Goal: Task Accomplishment & Management: Manage account settings

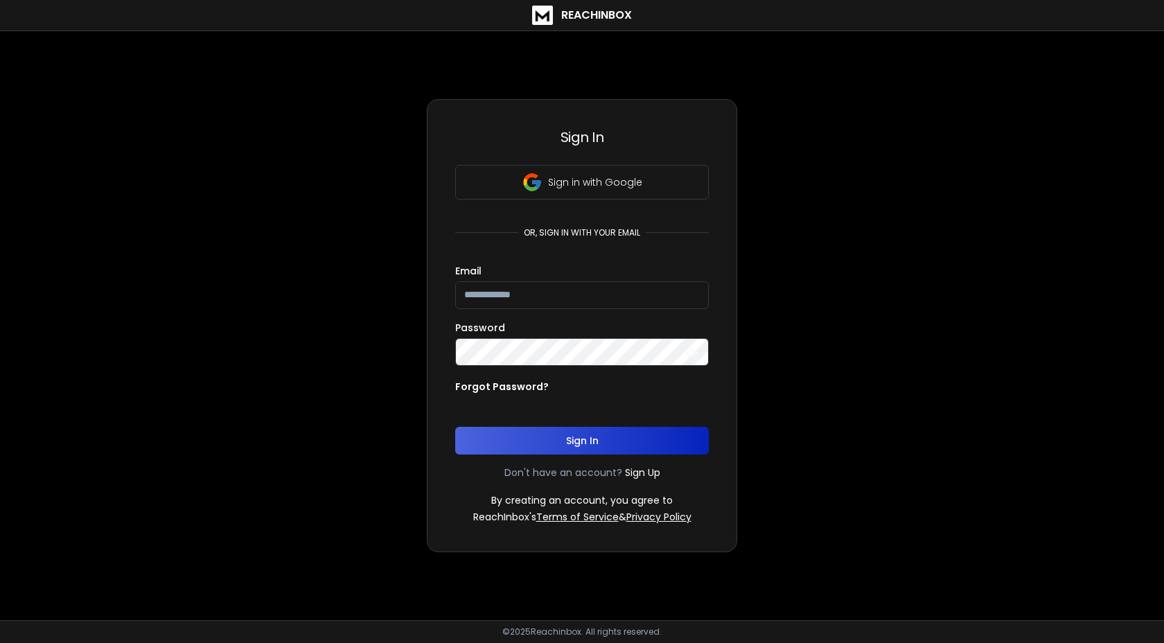
click at [554, 284] on input "email" at bounding box center [582, 295] width 254 height 28
type input "**********"
click at [556, 419] on form "**********" at bounding box center [582, 360] width 254 height 189
click at [552, 432] on button "Sign In" at bounding box center [582, 441] width 254 height 28
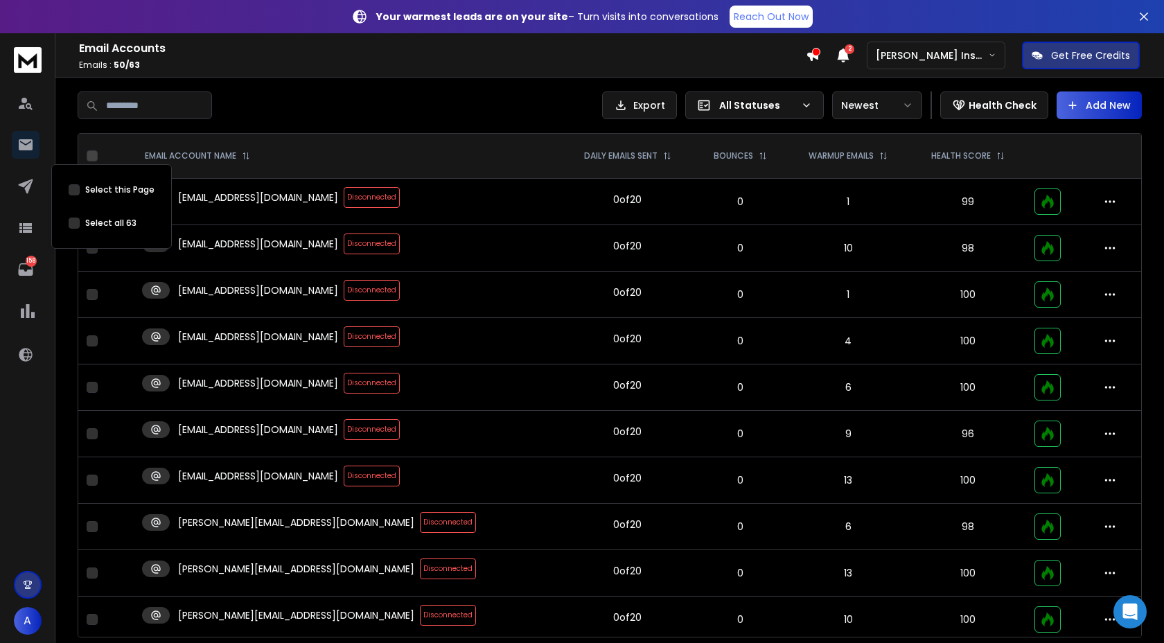
click at [91, 155] on button "Select this Page" at bounding box center [92, 155] width 11 height 11
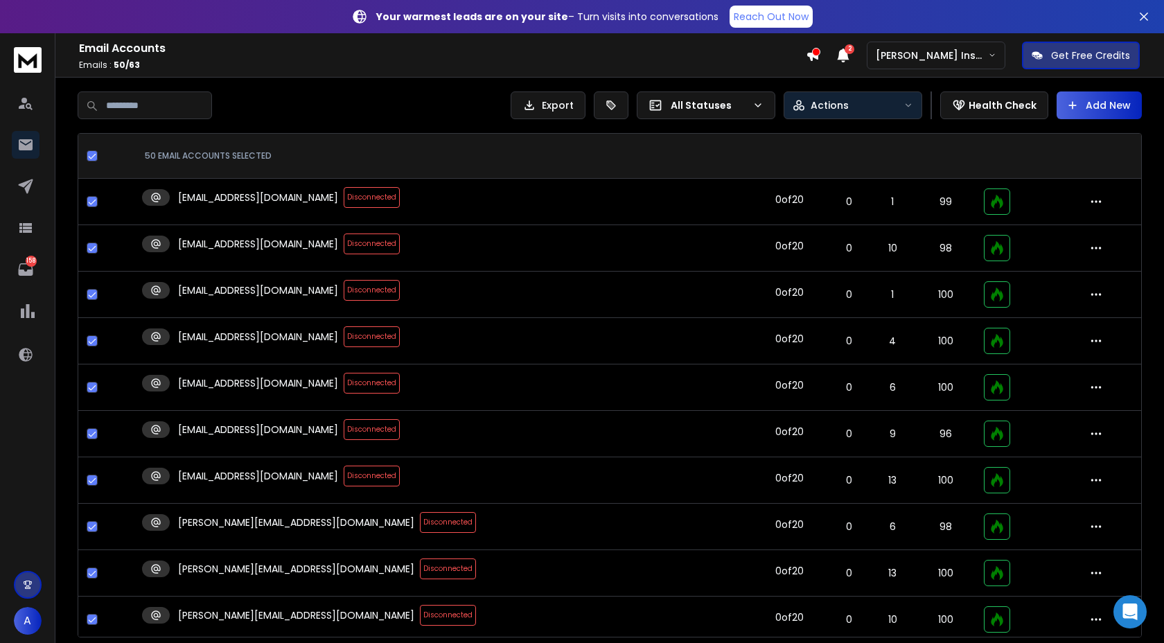
click at [864, 108] on div "Actions" at bounding box center [845, 105] width 105 height 14
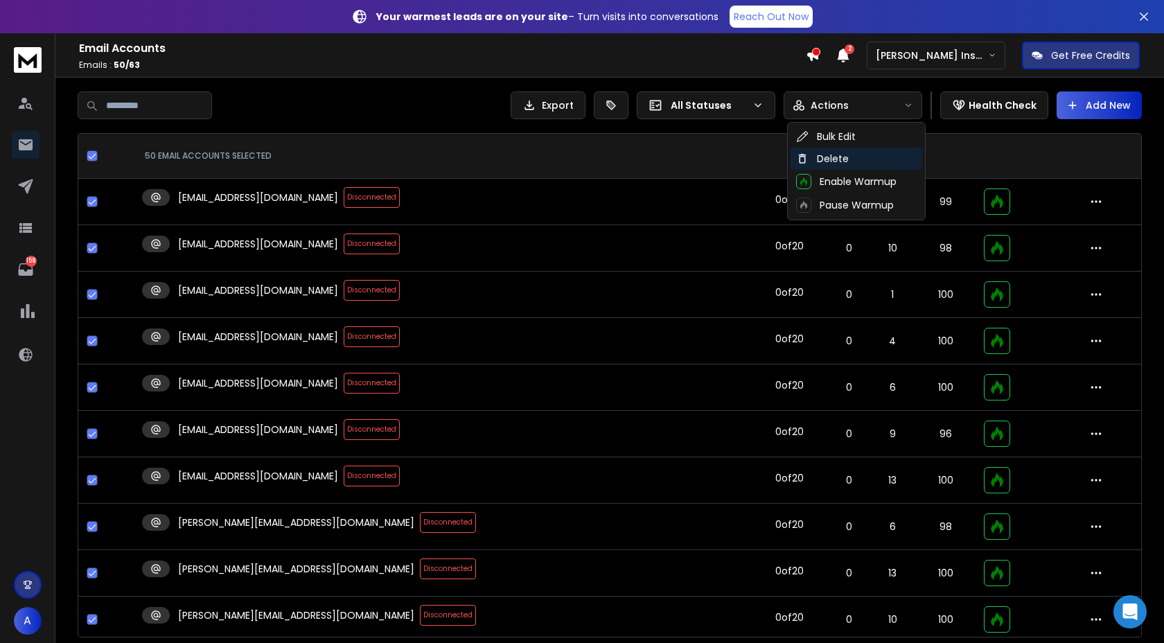
click at [856, 155] on div "Delete" at bounding box center [857, 159] width 132 height 22
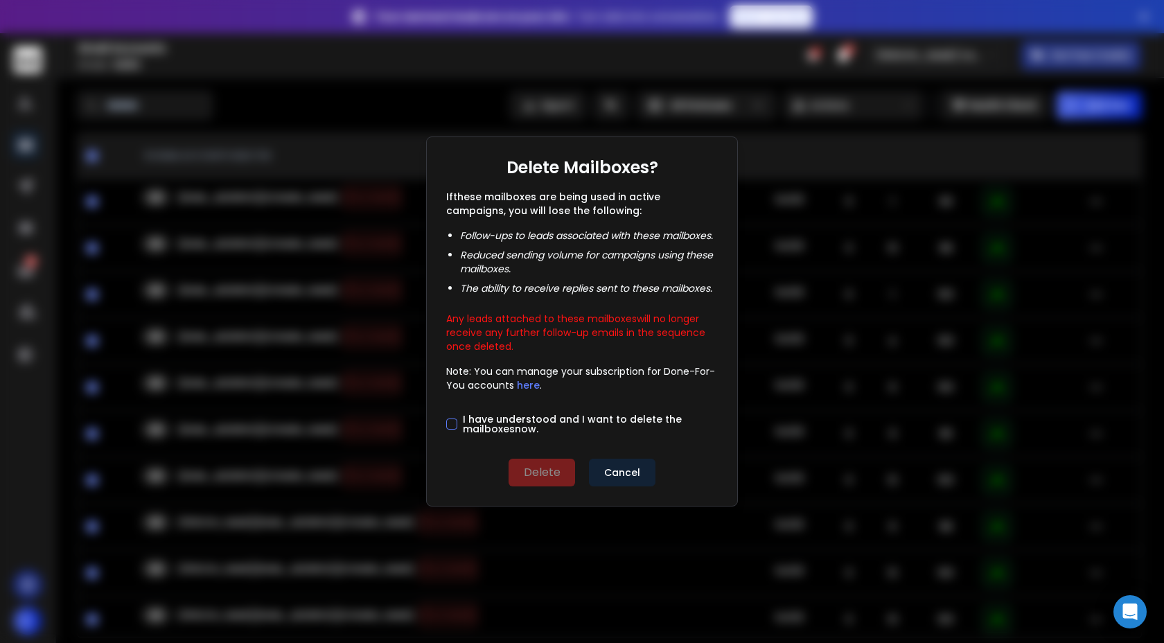
click at [508, 414] on label "I have understood and I want to delete the mailbox es now." at bounding box center [590, 423] width 255 height 19
click at [457, 419] on button "I have understood and I want to delete the mailbox es now." at bounding box center [451, 424] width 11 height 11
click at [536, 475] on button "Delete" at bounding box center [542, 473] width 67 height 28
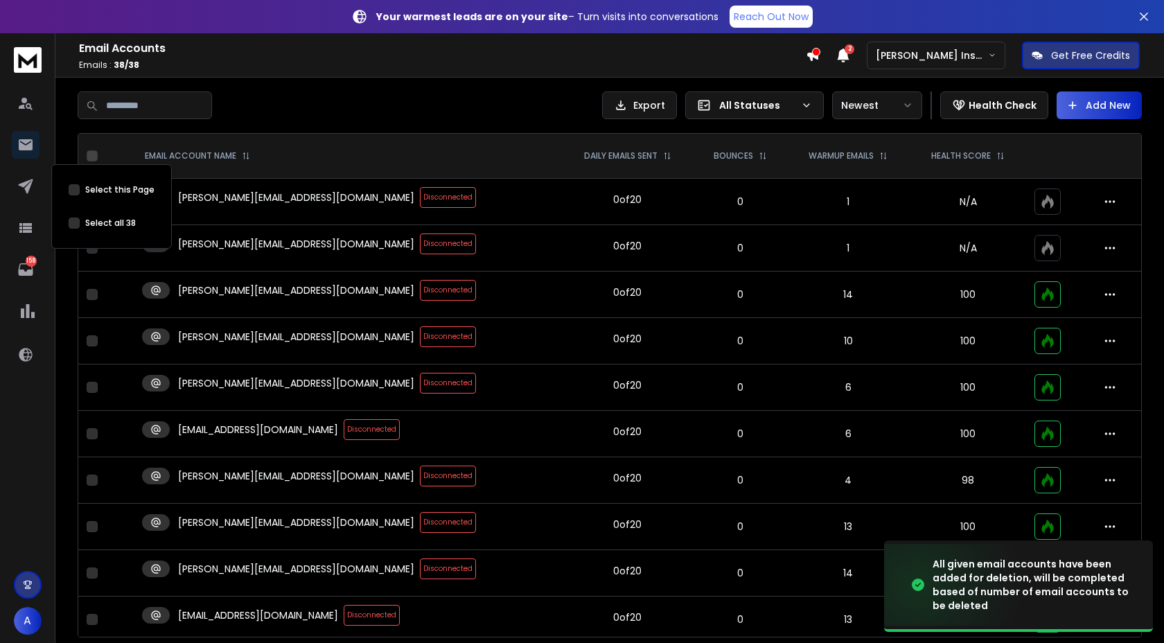
click at [91, 160] on button "Select this Page" at bounding box center [92, 155] width 11 height 11
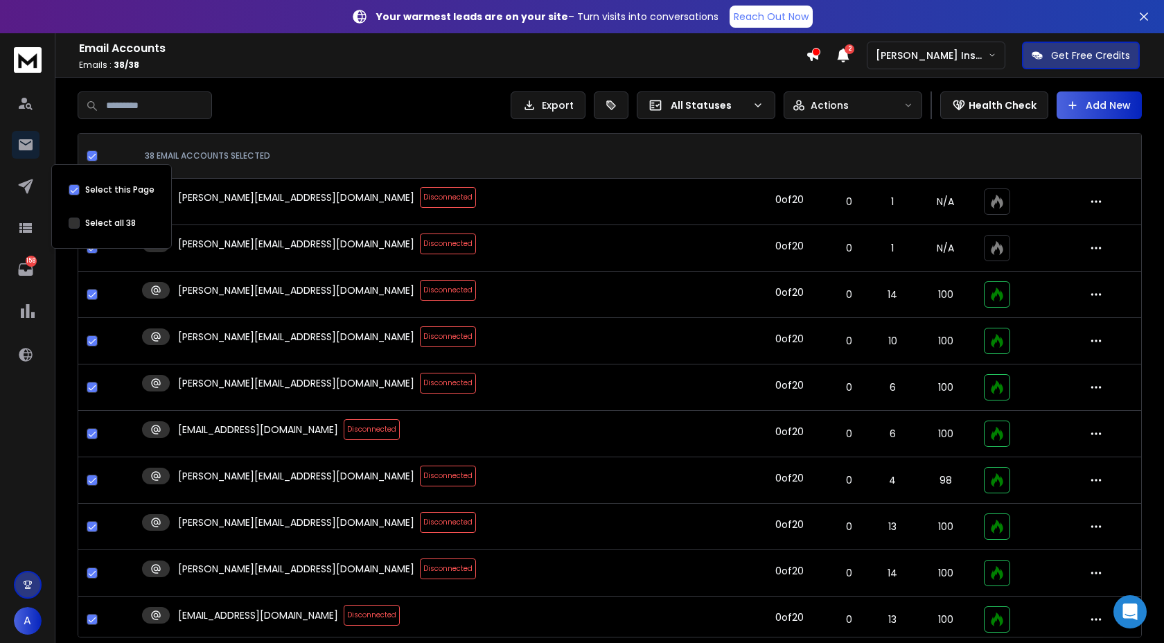
click at [86, 215] on div "Select all 38" at bounding box center [112, 223] width 86 height 28
click at [83, 222] on div "Select all 38" at bounding box center [112, 223] width 86 height 11
click at [73, 222] on button "Select this Page" at bounding box center [74, 223] width 11 height 11
click at [842, 110] on p "Actions" at bounding box center [830, 105] width 38 height 14
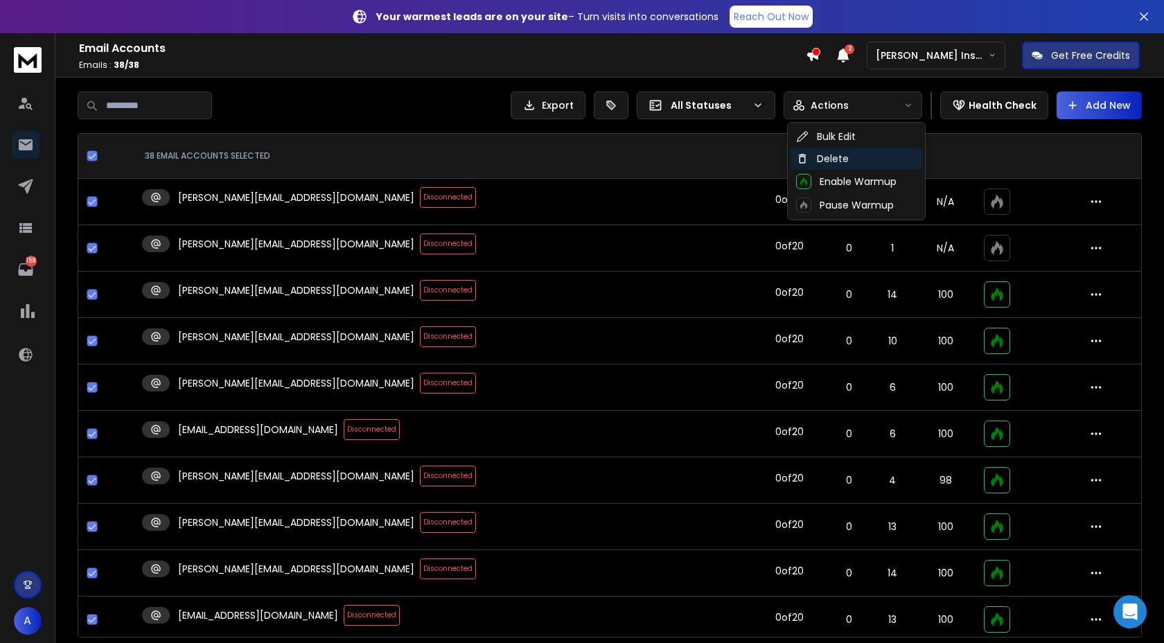
click at [825, 148] on div "Delete" at bounding box center [857, 159] width 132 height 22
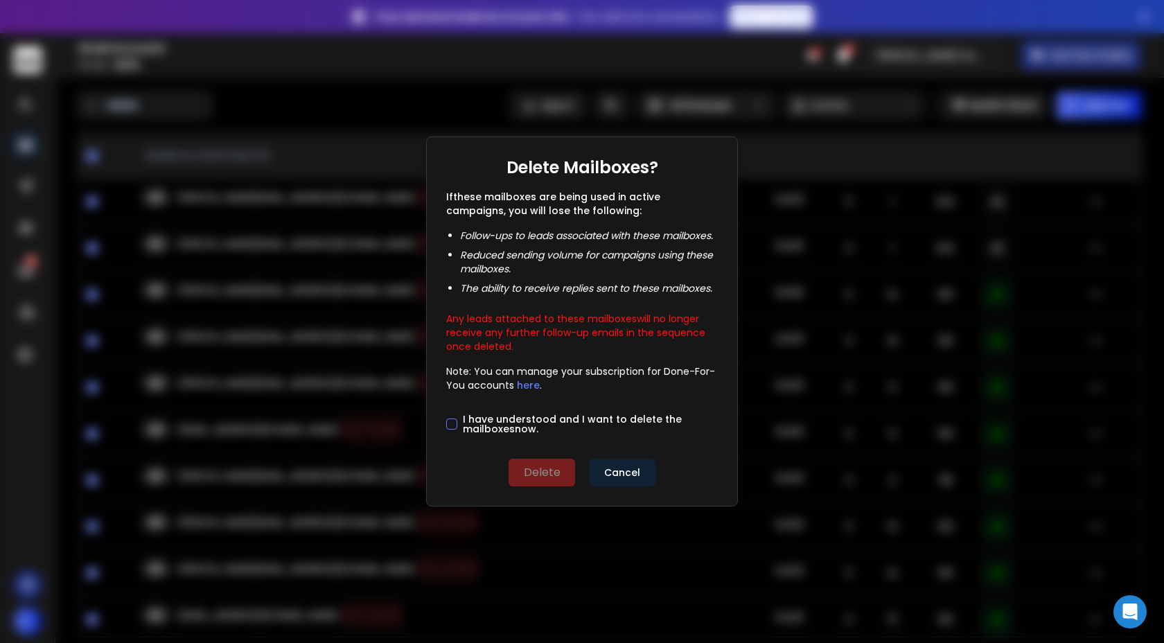
click at [556, 421] on label "I have understood and I want to delete the mailbox es now." at bounding box center [590, 423] width 255 height 19
click at [457, 421] on button "I have understood and I want to delete the mailbox es now." at bounding box center [451, 424] width 11 height 11
click at [550, 476] on button "Delete" at bounding box center [542, 473] width 67 height 28
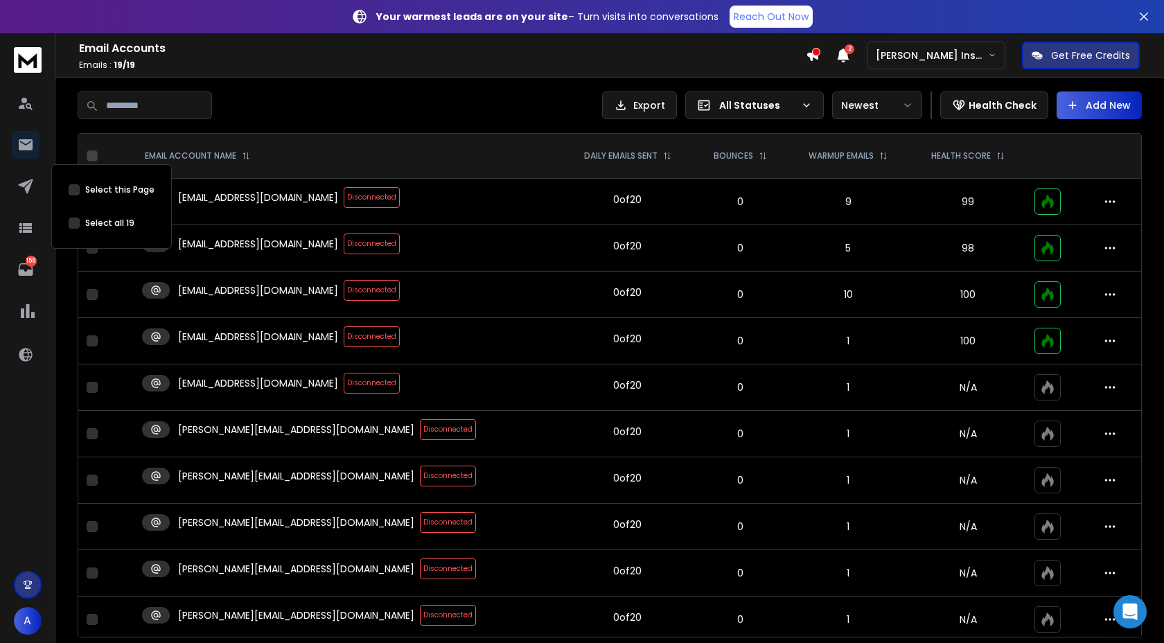
click at [76, 225] on button "Select this Page" at bounding box center [74, 223] width 11 height 11
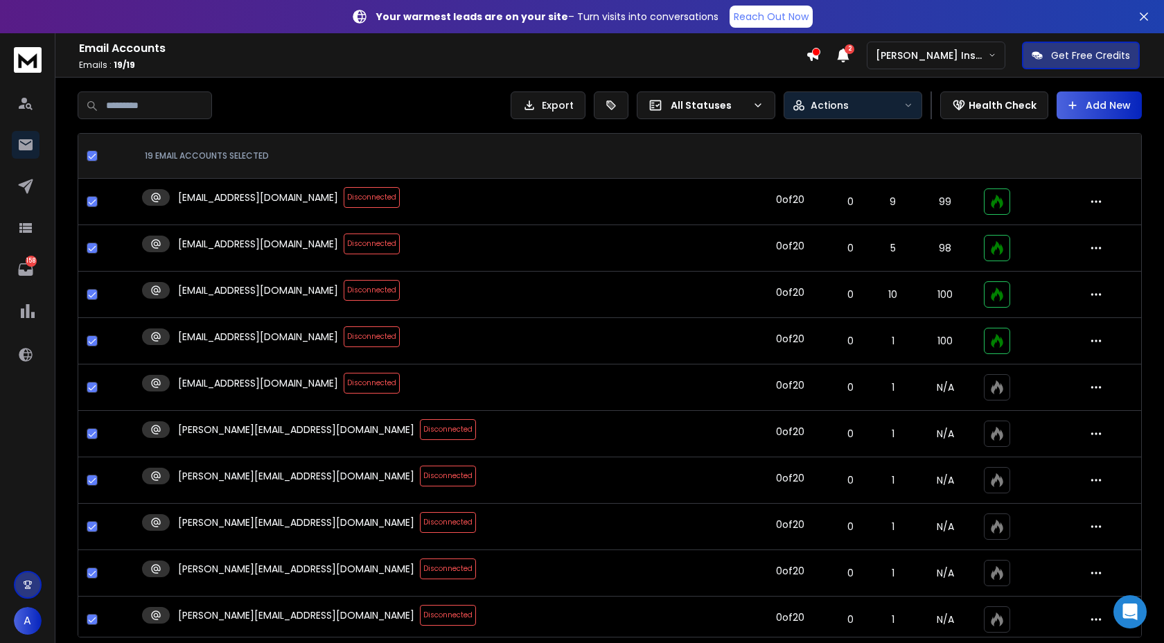
click at [872, 105] on div "Actions" at bounding box center [845, 105] width 105 height 14
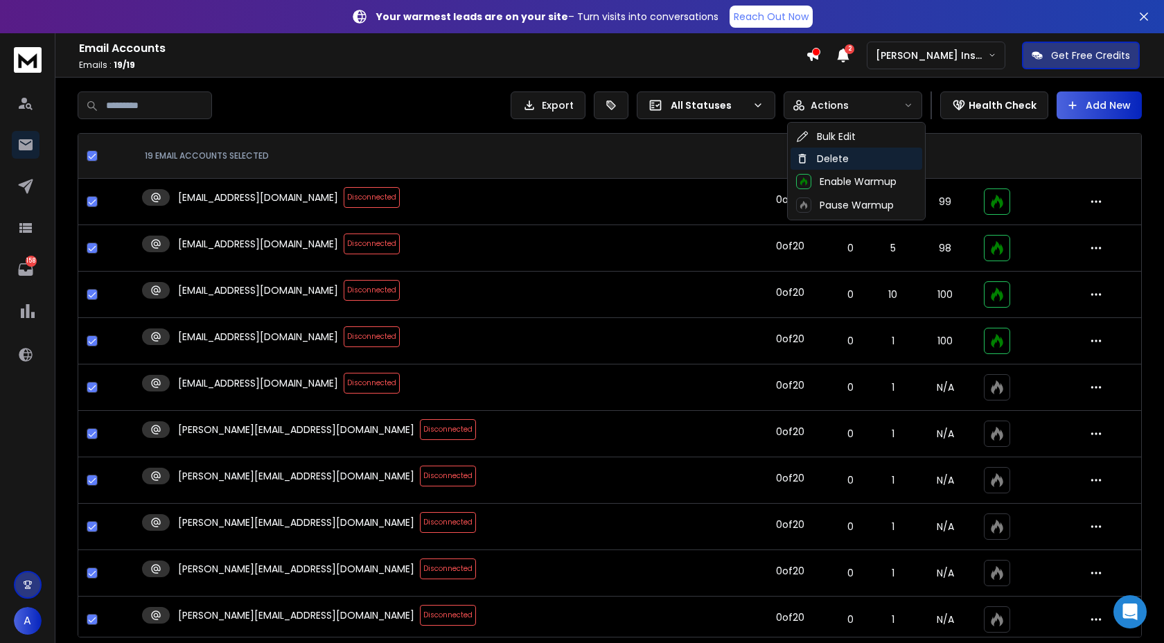
click at [836, 157] on div "Delete" at bounding box center [822, 159] width 53 height 14
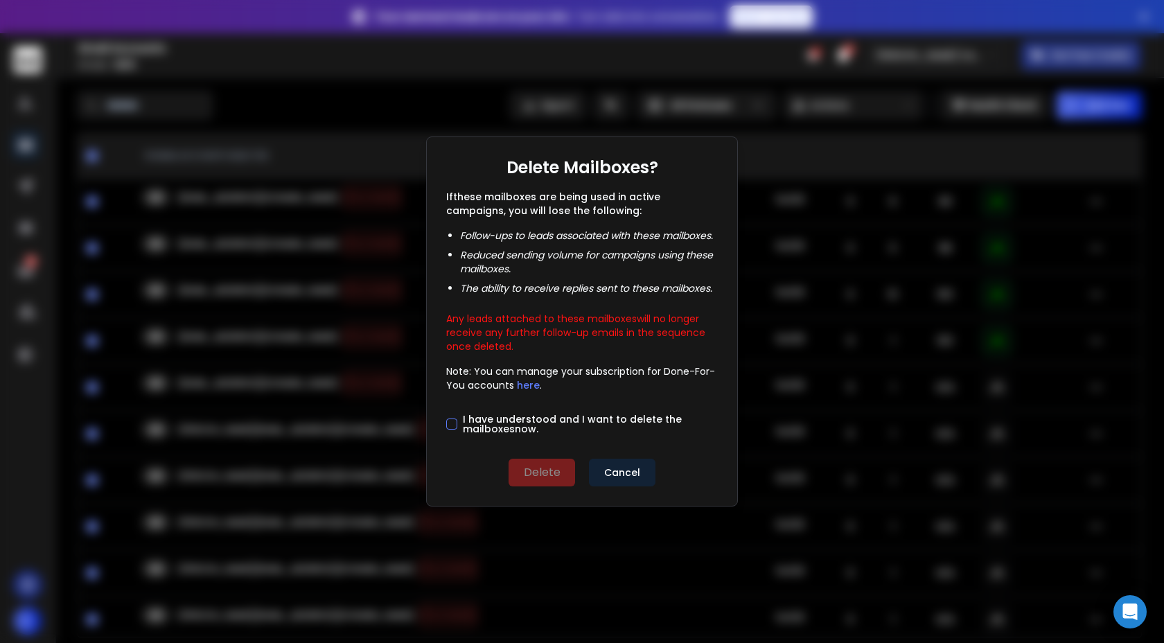
click at [467, 418] on label "I have understood and I want to delete the mailbox es now." at bounding box center [590, 423] width 255 height 19
click at [457, 419] on button "I have understood and I want to delete the mailbox es now." at bounding box center [451, 424] width 11 height 11
click at [552, 471] on button "Delete" at bounding box center [542, 473] width 67 height 28
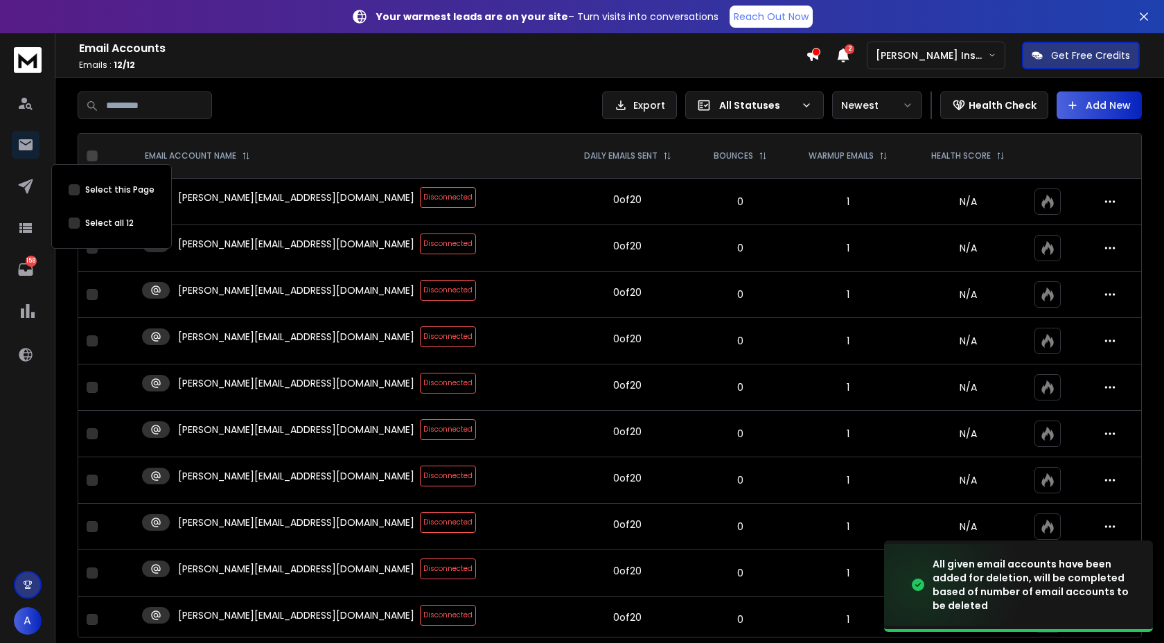
click at [95, 219] on label "Select all 12" at bounding box center [109, 223] width 49 height 11
click at [71, 220] on button "Select this Page" at bounding box center [74, 223] width 11 height 11
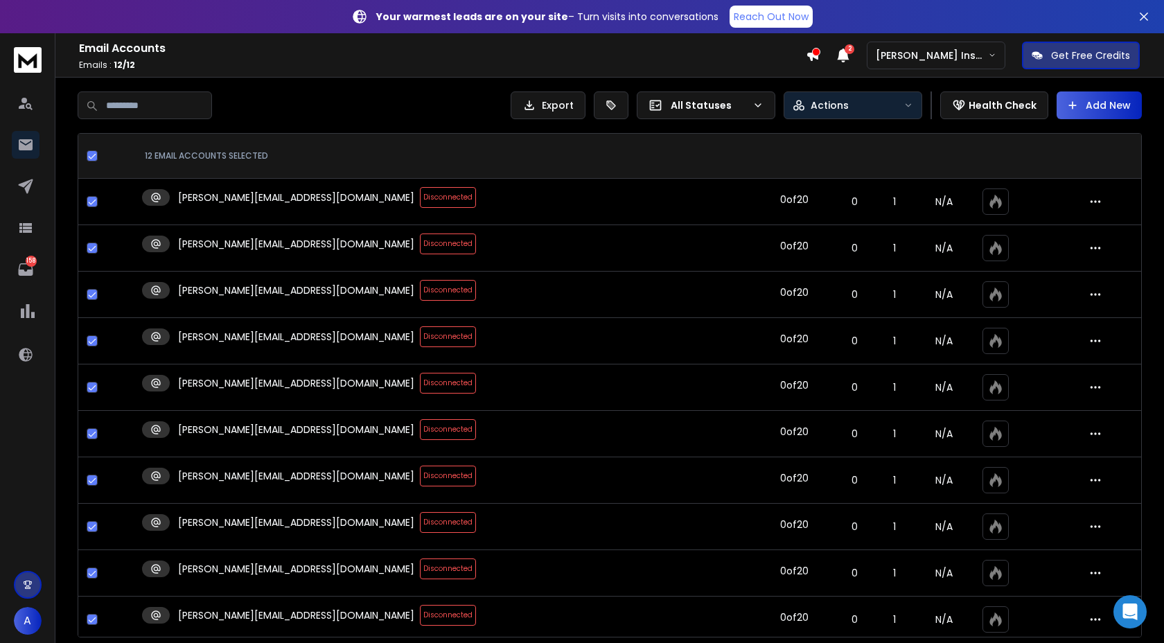
click at [859, 112] on button "Actions" at bounding box center [853, 105] width 139 height 28
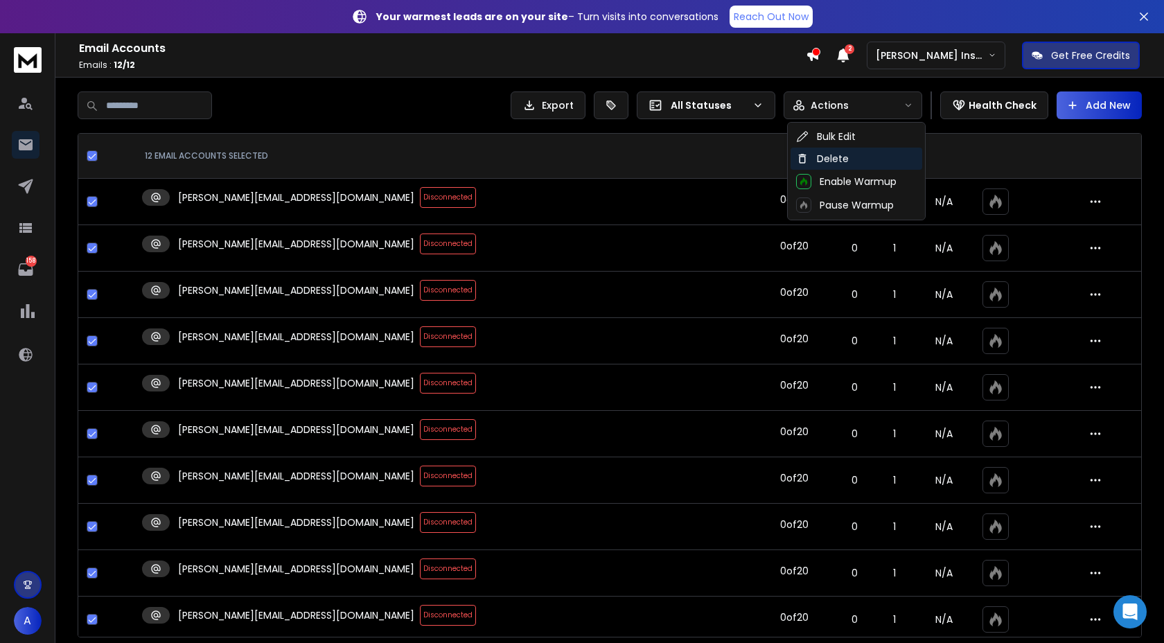
click at [837, 158] on div "Delete" at bounding box center [822, 159] width 53 height 14
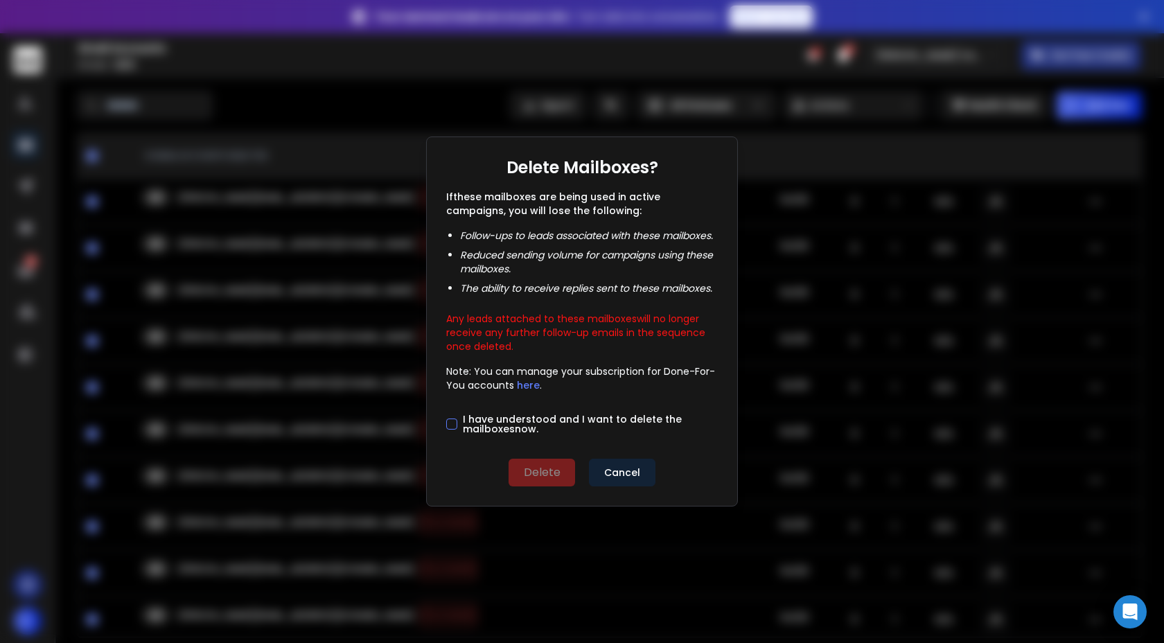
click at [465, 428] on label "I have understood and I want to delete the mailbox es now." at bounding box center [590, 423] width 255 height 19
click at [457, 428] on button "I have understood and I want to delete the mailbox es now." at bounding box center [451, 424] width 11 height 11
click at [544, 472] on button "Delete" at bounding box center [542, 473] width 67 height 28
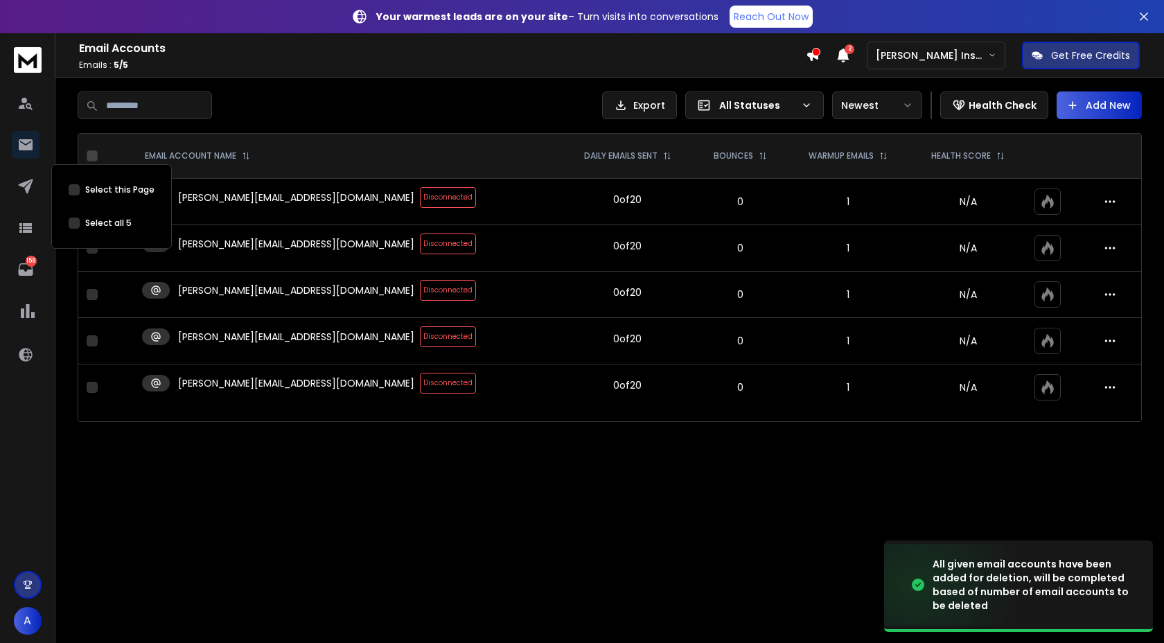
click at [88, 161] on th at bounding box center [105, 156] width 55 height 45
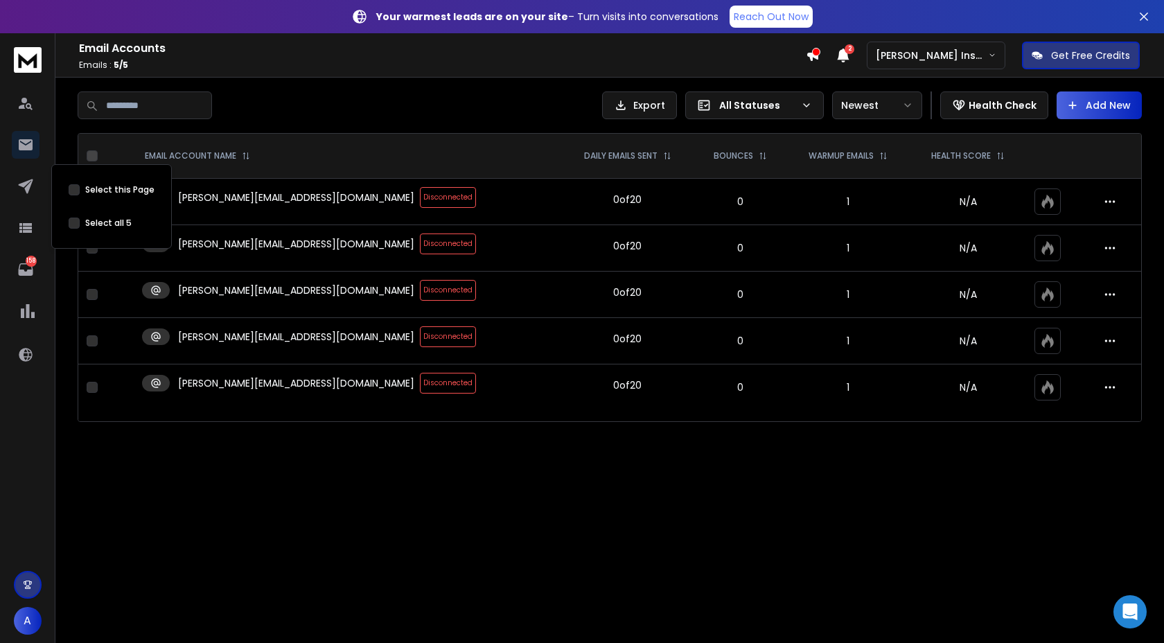
click at [80, 218] on div "Select all 5" at bounding box center [112, 223] width 86 height 11
click at [74, 219] on button "Select this Page" at bounding box center [74, 223] width 11 height 11
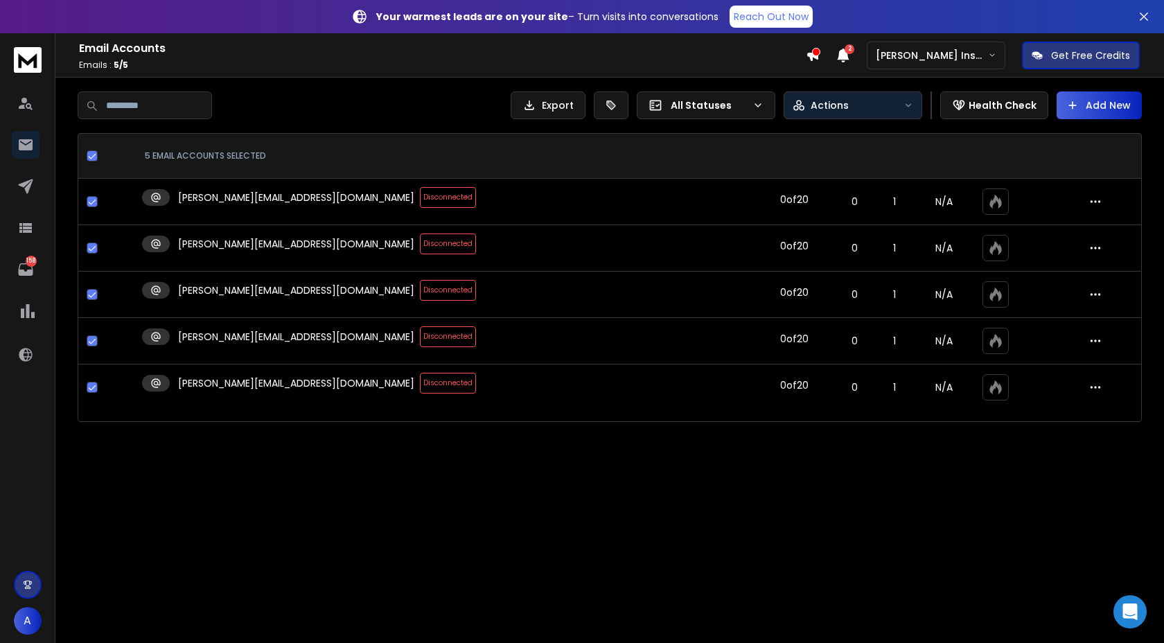
click at [805, 104] on icon "button" at bounding box center [799, 105] width 12 height 12
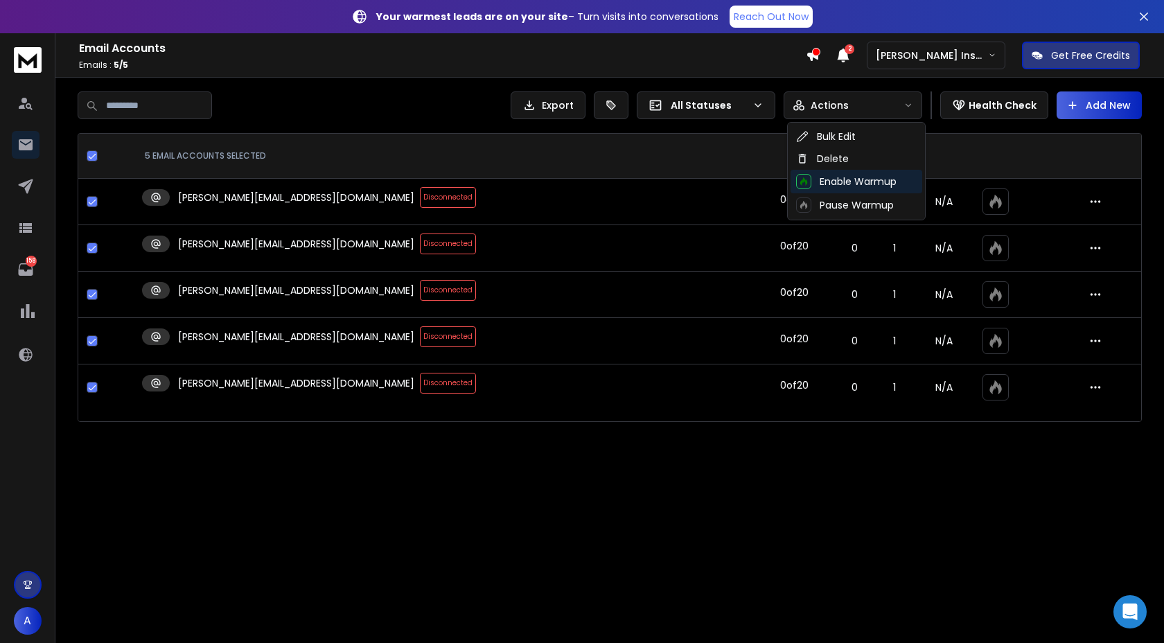
click at [807, 170] on div "Enable Warmup" at bounding box center [857, 182] width 132 height 24
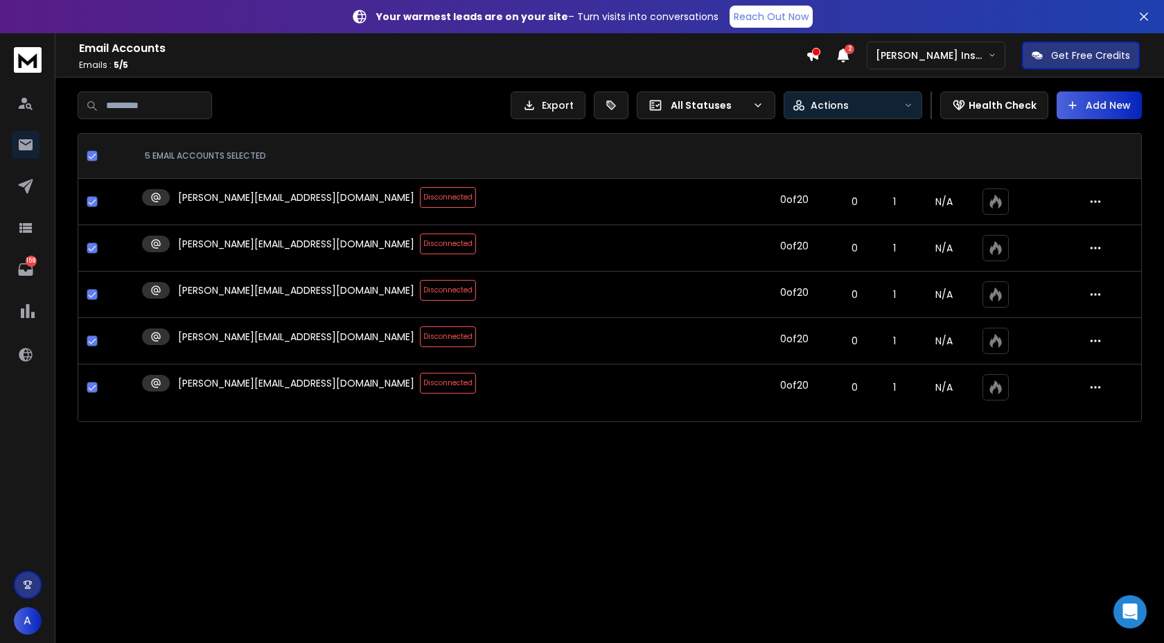
click at [859, 100] on div "Actions" at bounding box center [845, 105] width 105 height 14
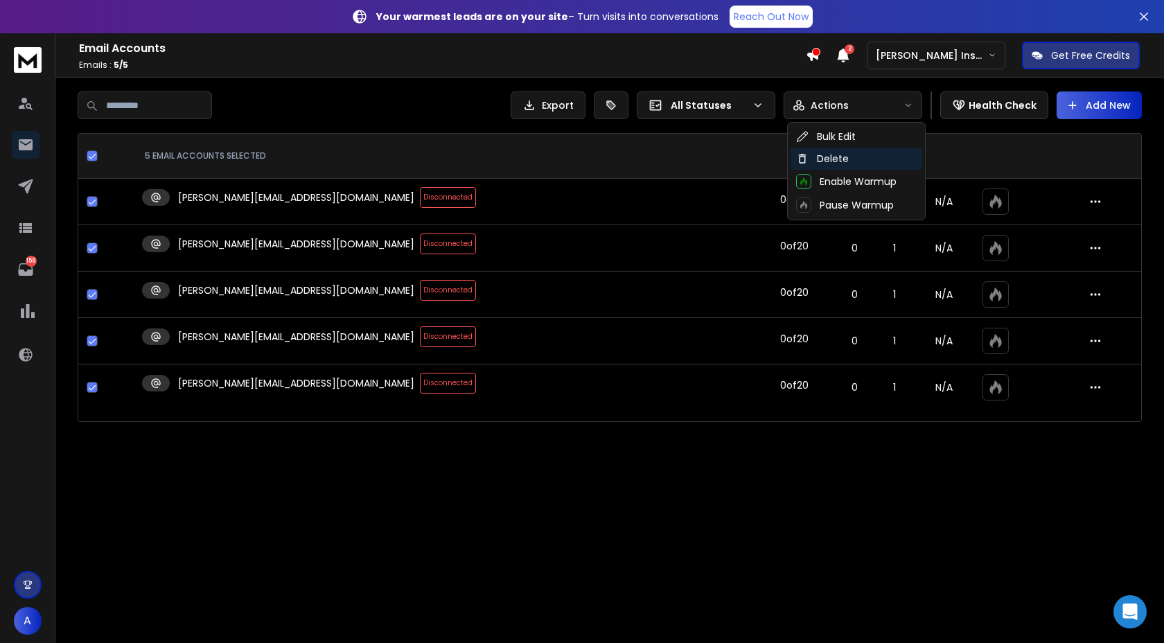
click at [826, 149] on div "Delete" at bounding box center [857, 159] width 132 height 22
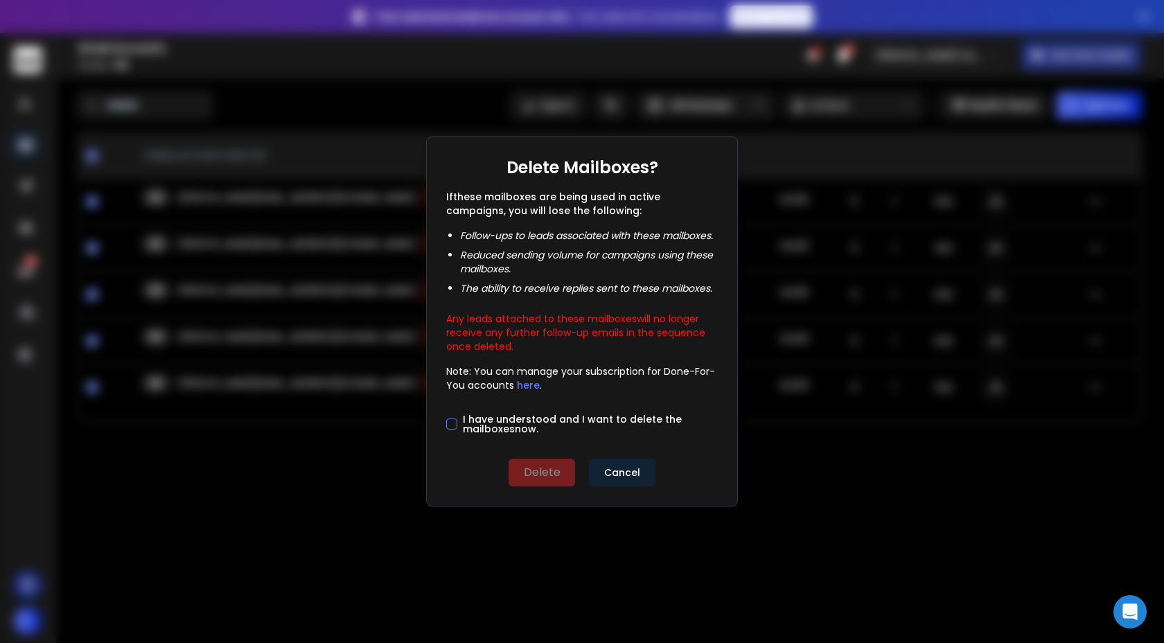
click at [511, 431] on label "I have understood and I want to delete the mailbox es now." at bounding box center [590, 423] width 255 height 19
click at [457, 430] on button "I have understood and I want to delete the mailbox es now." at bounding box center [451, 424] width 11 height 11
click at [533, 463] on button "Delete" at bounding box center [542, 473] width 67 height 28
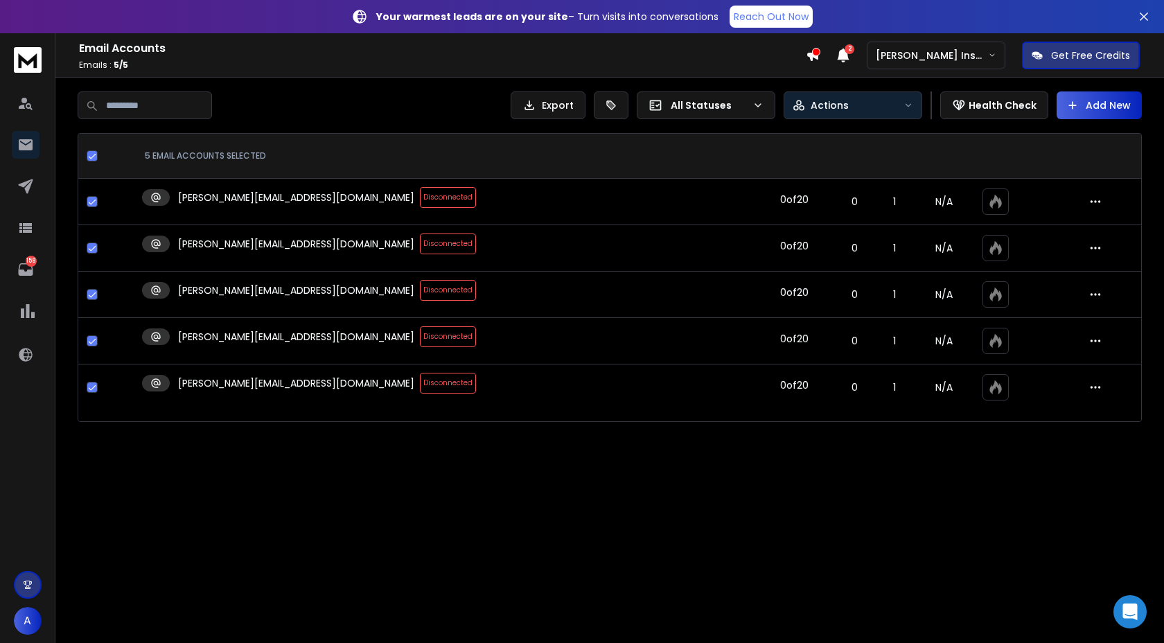
click at [872, 105] on div "Actions" at bounding box center [845, 105] width 105 height 14
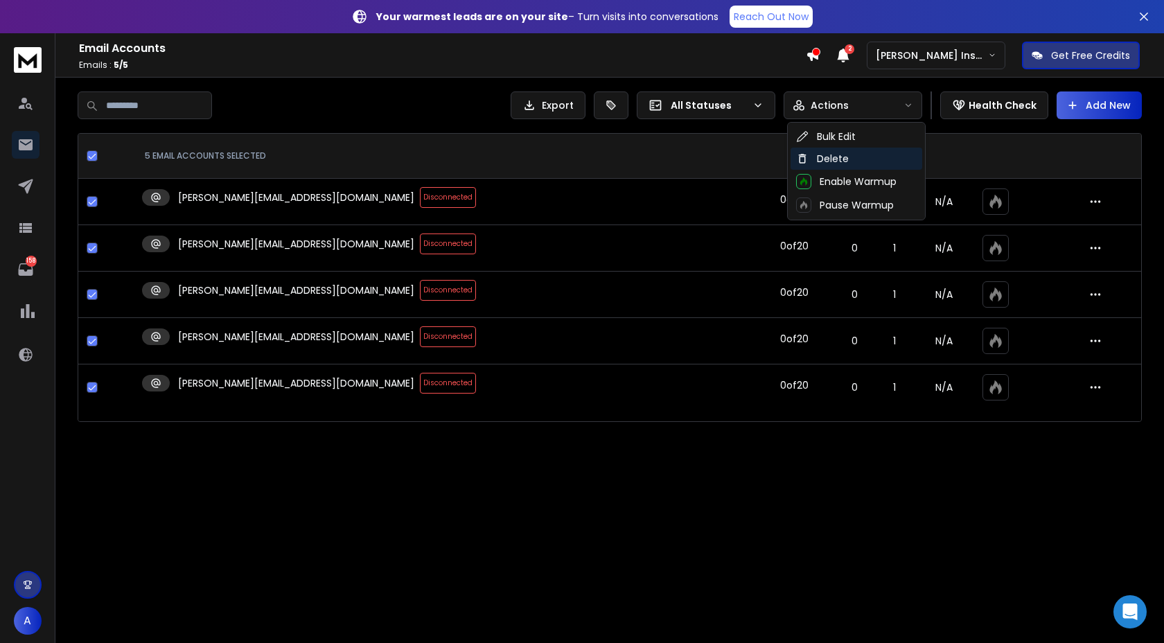
click at [840, 159] on div "Delete" at bounding box center [822, 159] width 53 height 14
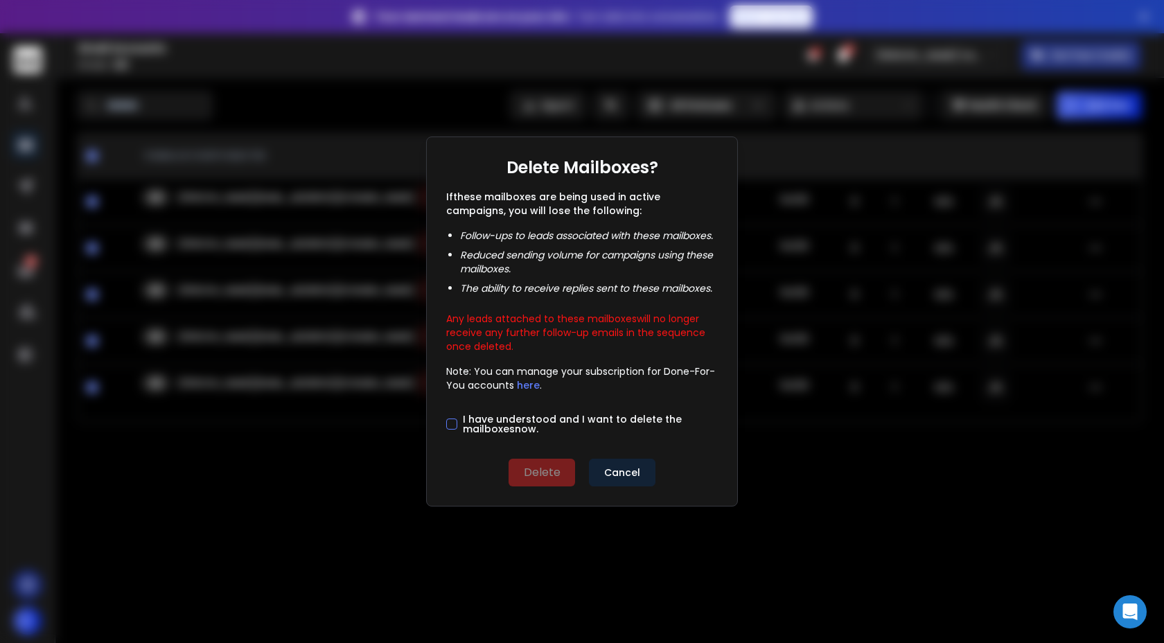
click at [461, 436] on div "Delete Mailboxes? If these mailboxes are being used in active campaigns, you wi…" at bounding box center [582, 322] width 272 height 330
click at [451, 428] on button "I have understood and I want to delete the mailbox es now." at bounding box center [451, 424] width 11 height 11
click at [538, 469] on button "Delete" at bounding box center [542, 473] width 67 height 28
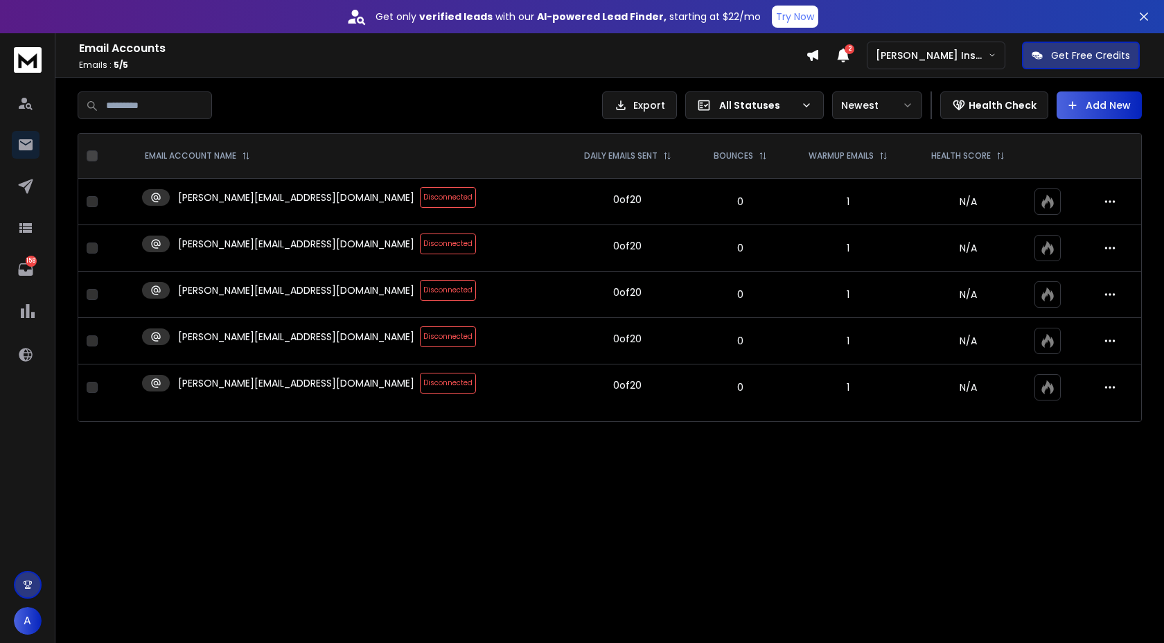
click at [94, 203] on button "button" at bounding box center [92, 201] width 11 height 11
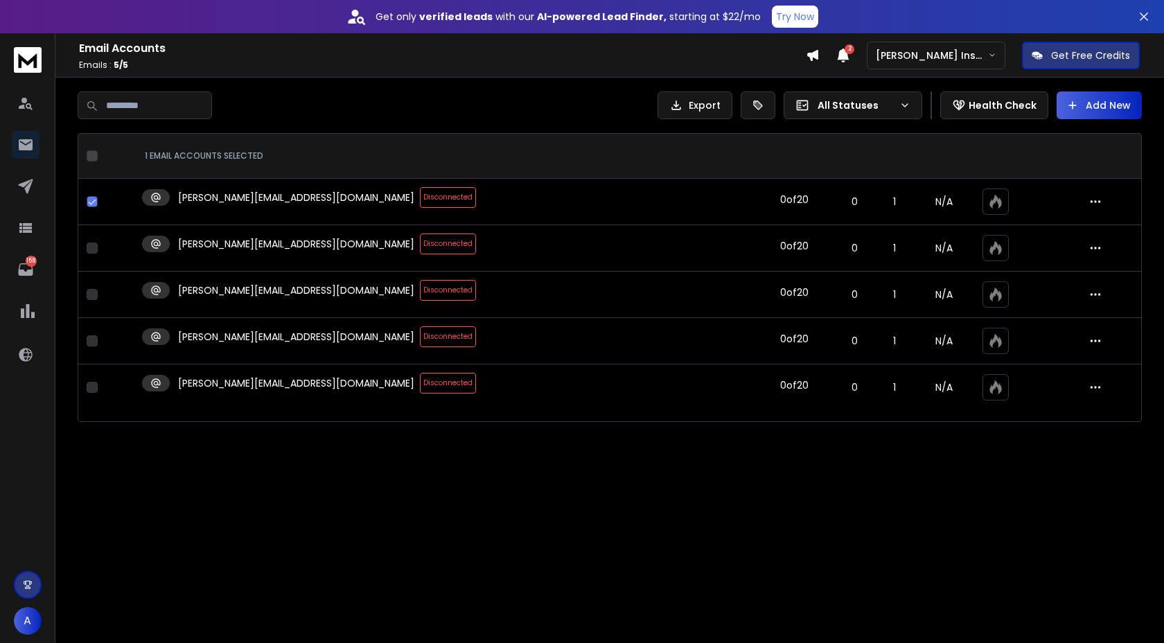
click at [94, 247] on button "button" at bounding box center [92, 248] width 11 height 11
click at [98, 291] on div at bounding box center [110, 294] width 47 height 11
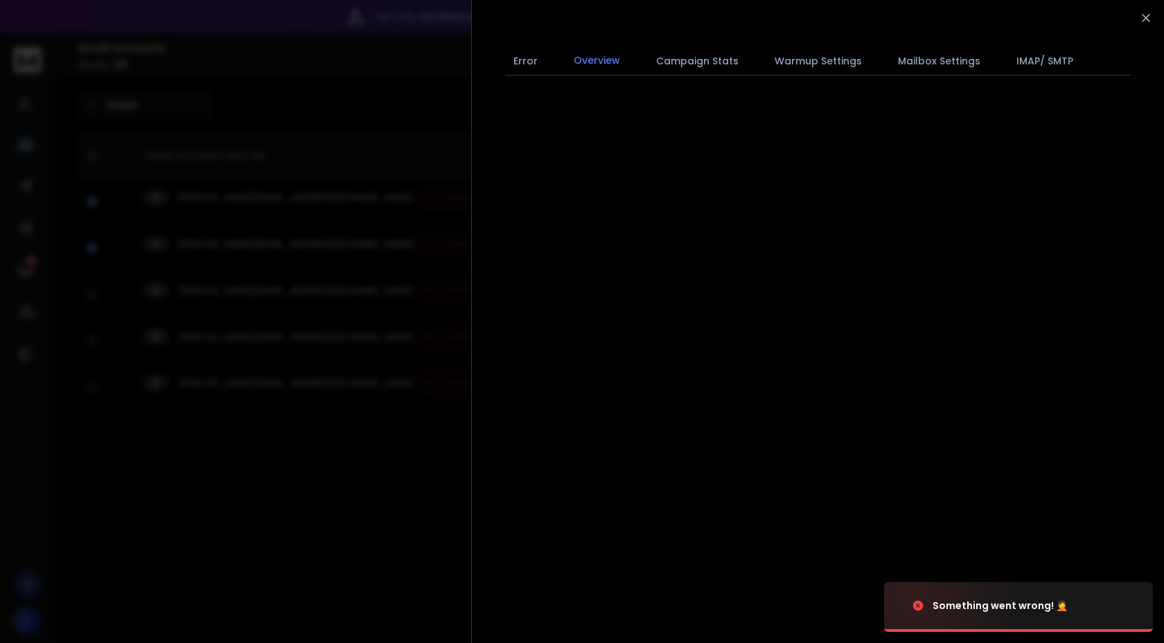
click at [392, 93] on div at bounding box center [582, 321] width 1164 height 643
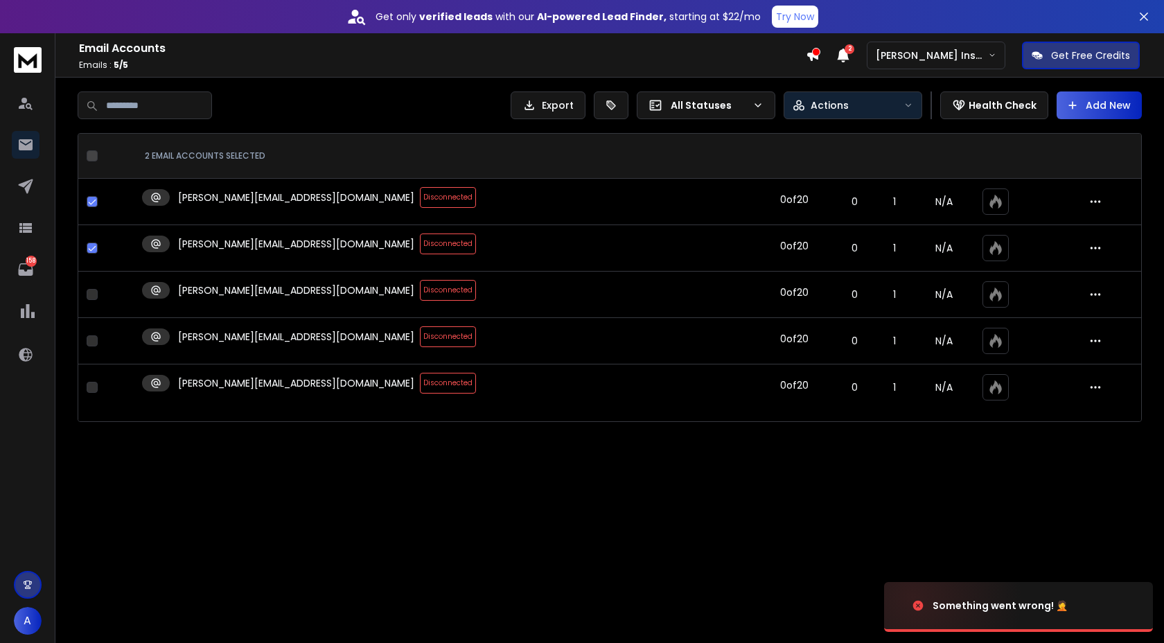
click at [872, 106] on div "Actions" at bounding box center [845, 105] width 105 height 14
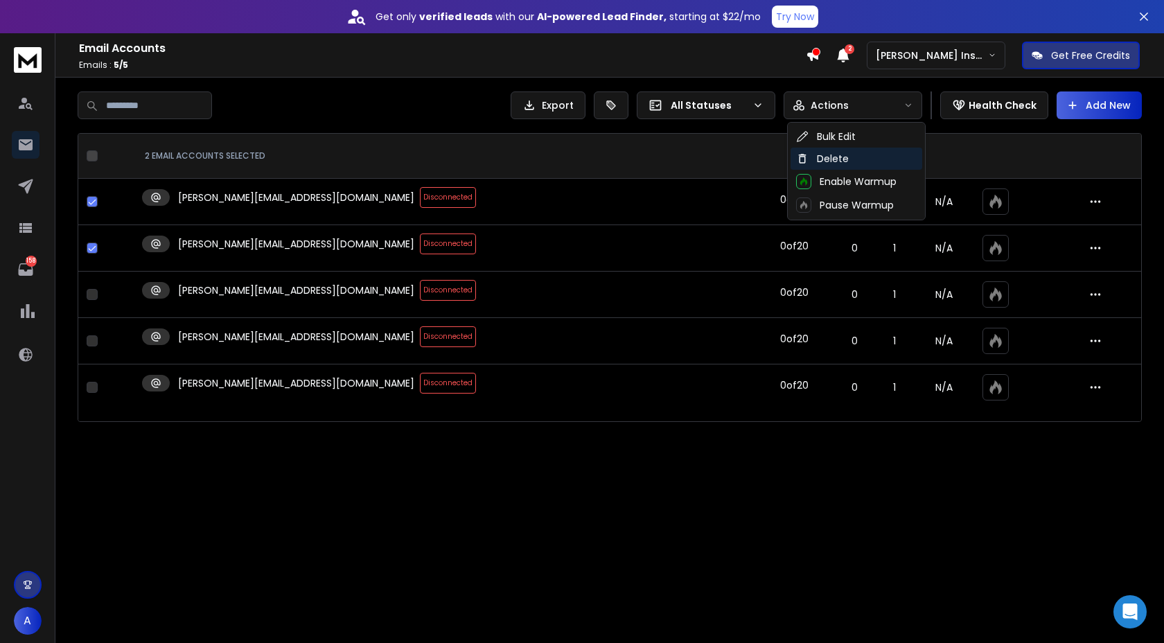
click at [831, 158] on div "Delete" at bounding box center [822, 159] width 53 height 14
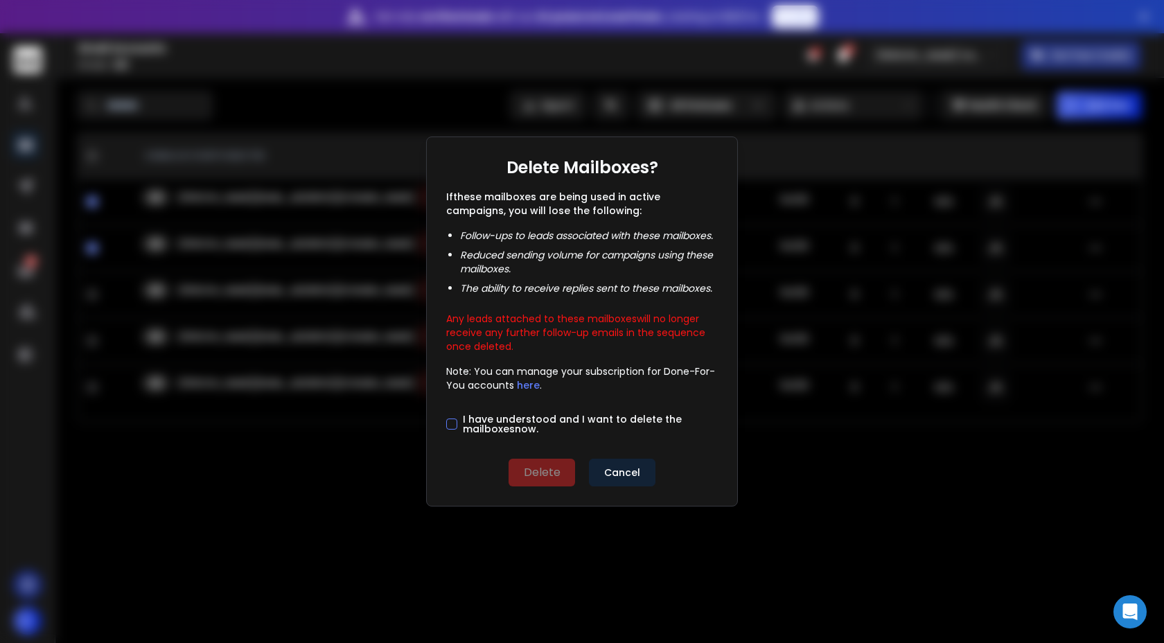
click at [497, 429] on label "I have understood and I want to delete the mailbox es now." at bounding box center [590, 423] width 255 height 19
click at [457, 429] on button "I have understood and I want to delete the mailbox es now." at bounding box center [451, 424] width 11 height 11
click at [520, 469] on button "Delete" at bounding box center [542, 473] width 67 height 28
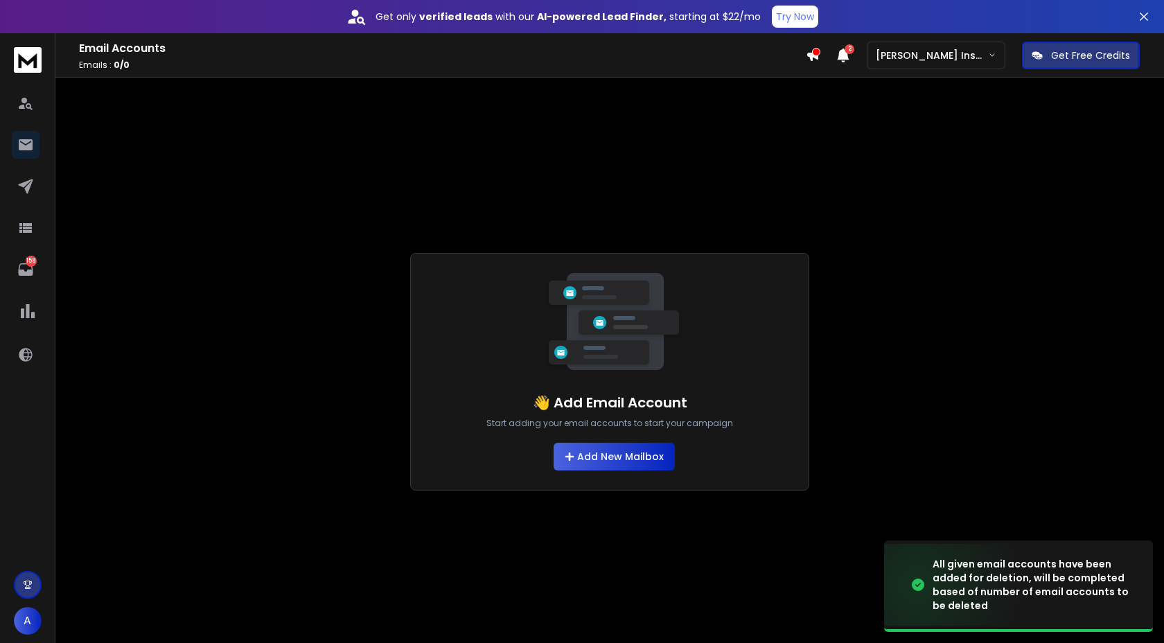
click at [603, 459] on button "Add New Mailbox" at bounding box center [614, 457] width 121 height 28
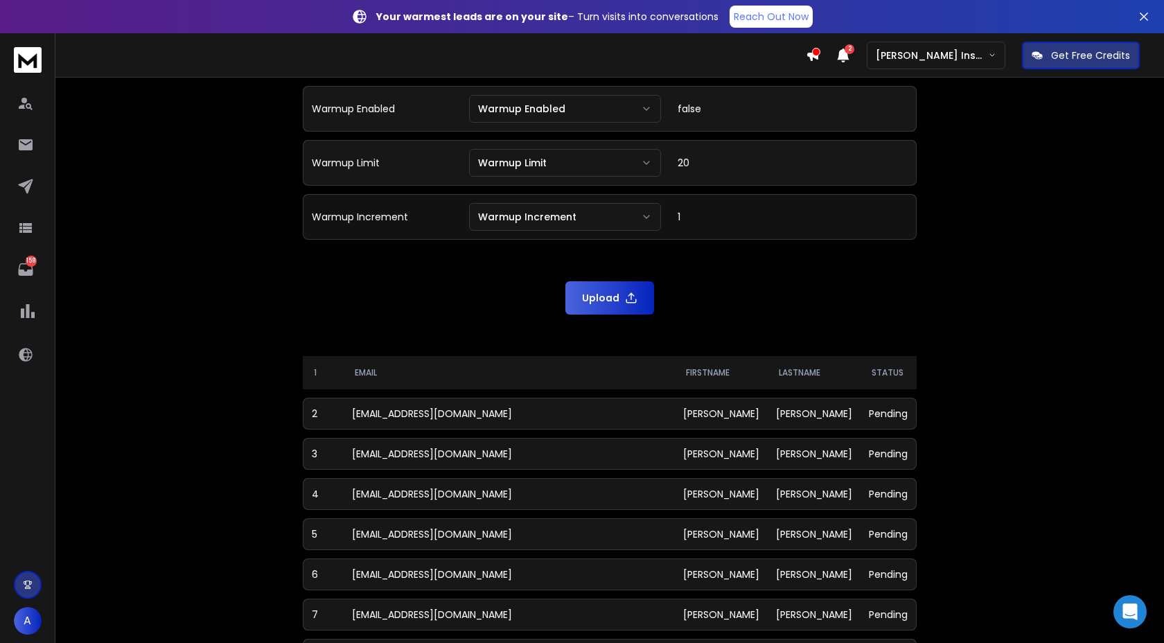
scroll to position [830, 0]
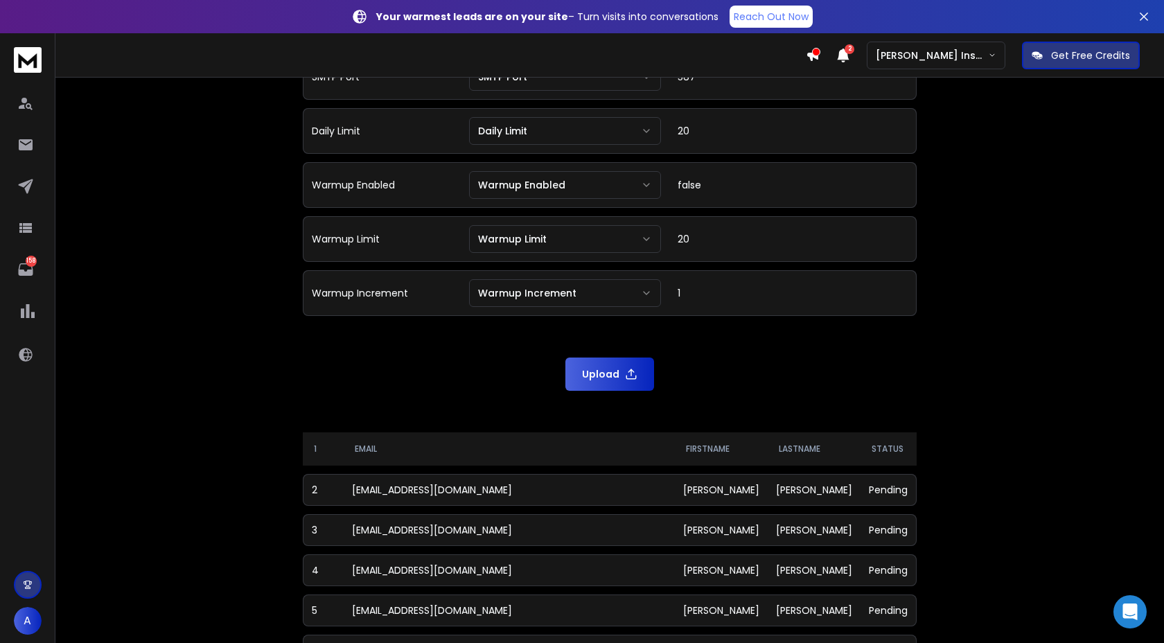
click at [597, 389] on button "Upload" at bounding box center [610, 374] width 89 height 33
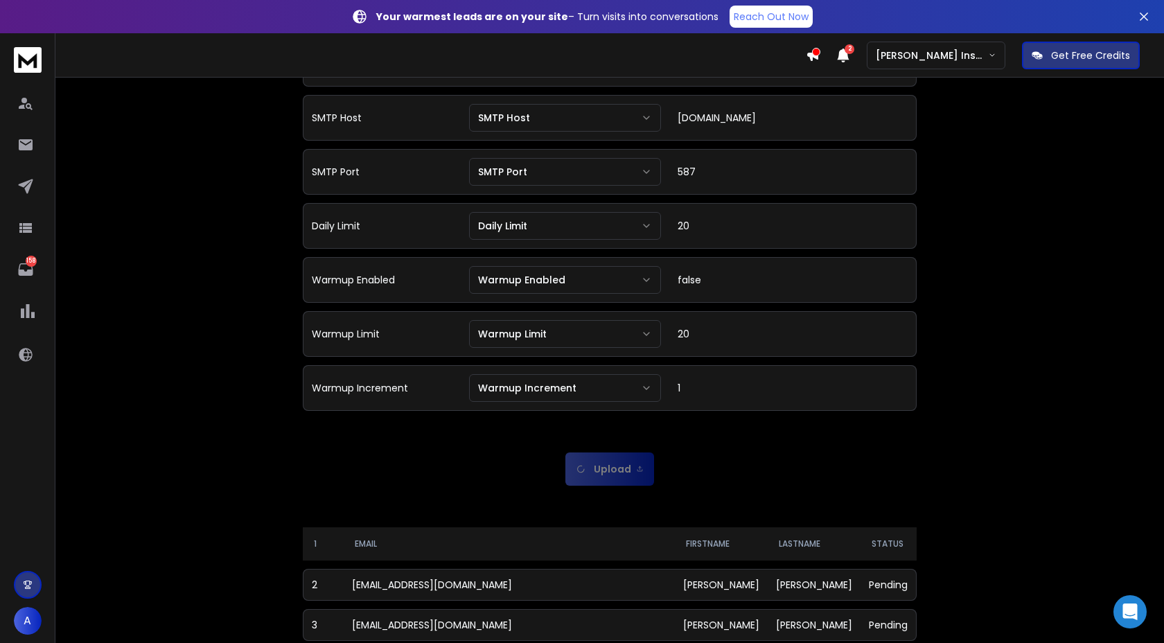
scroll to position [942, 0]
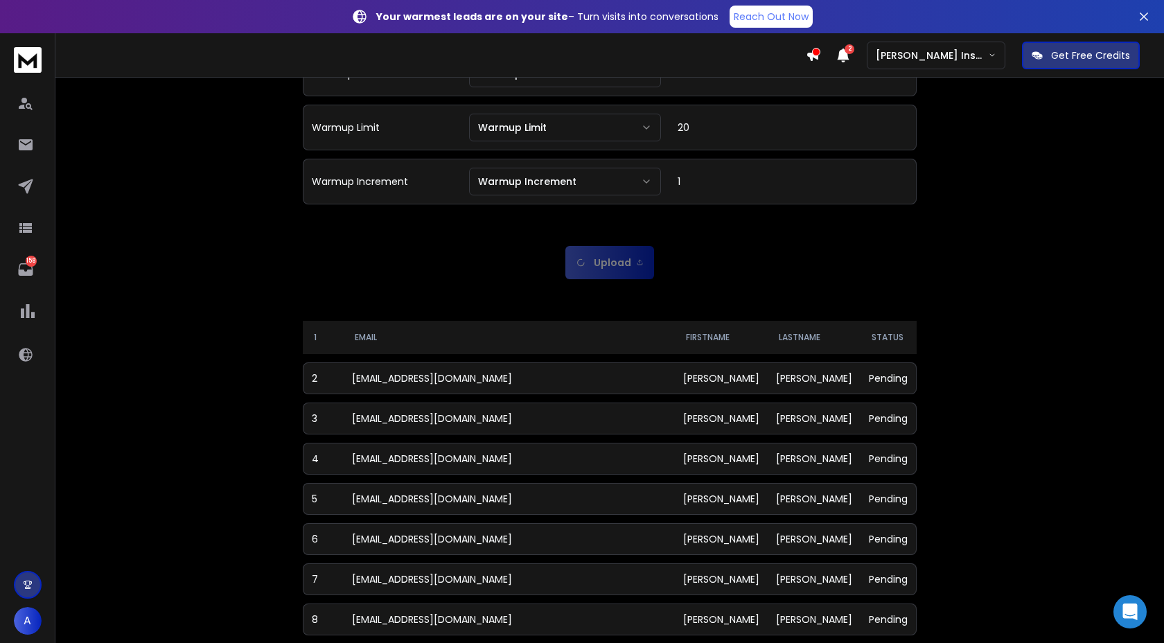
click at [622, 264] on div "Upload" at bounding box center [610, 262] width 631 height 33
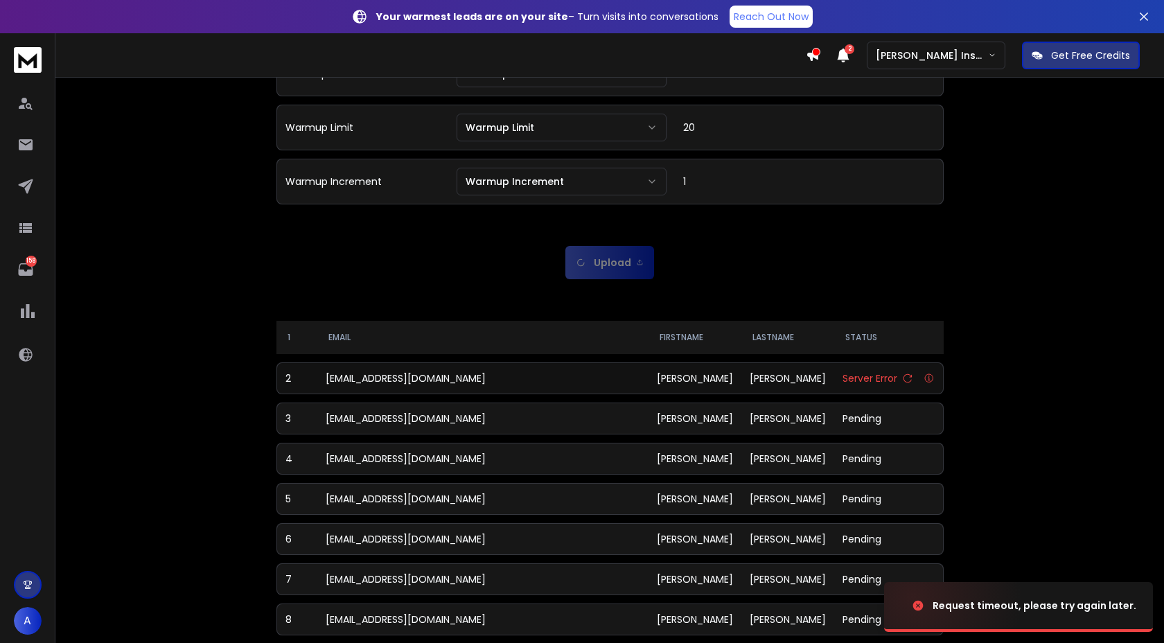
click at [412, 376] on td "hkjk4@dropweight.forum" at bounding box center [482, 378] width 331 height 32
copy td "hkjk4@dropweight.forum"
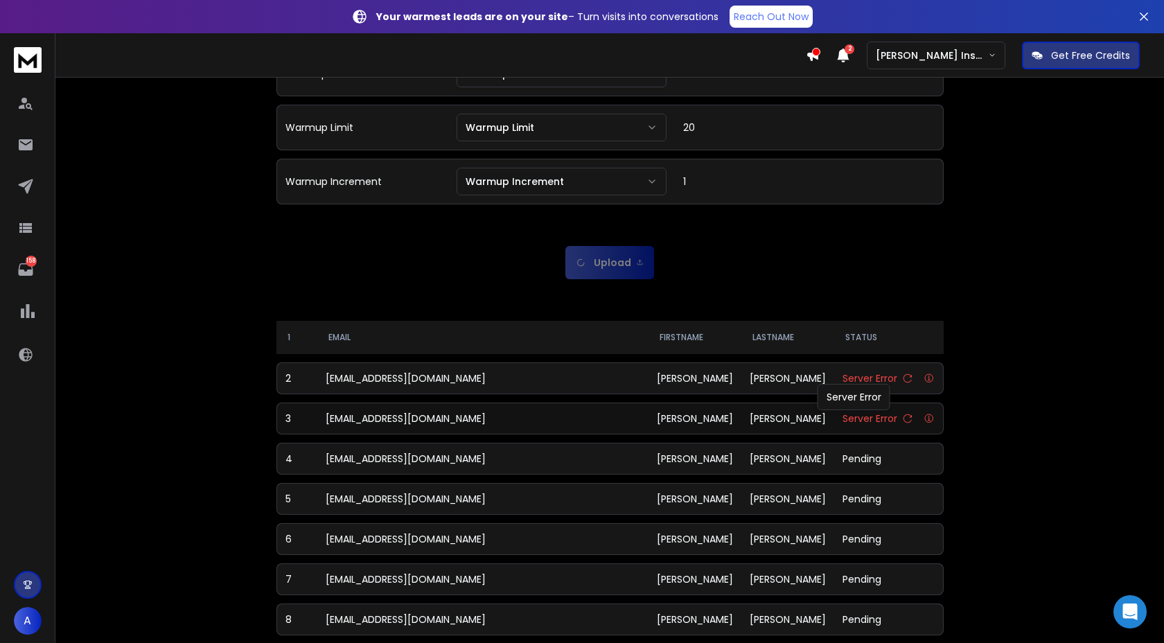
click at [924, 419] on icon at bounding box center [929, 418] width 11 height 11
click at [925, 382] on icon at bounding box center [929, 378] width 8 height 8
